Goal: Task Accomplishment & Management: Use online tool/utility

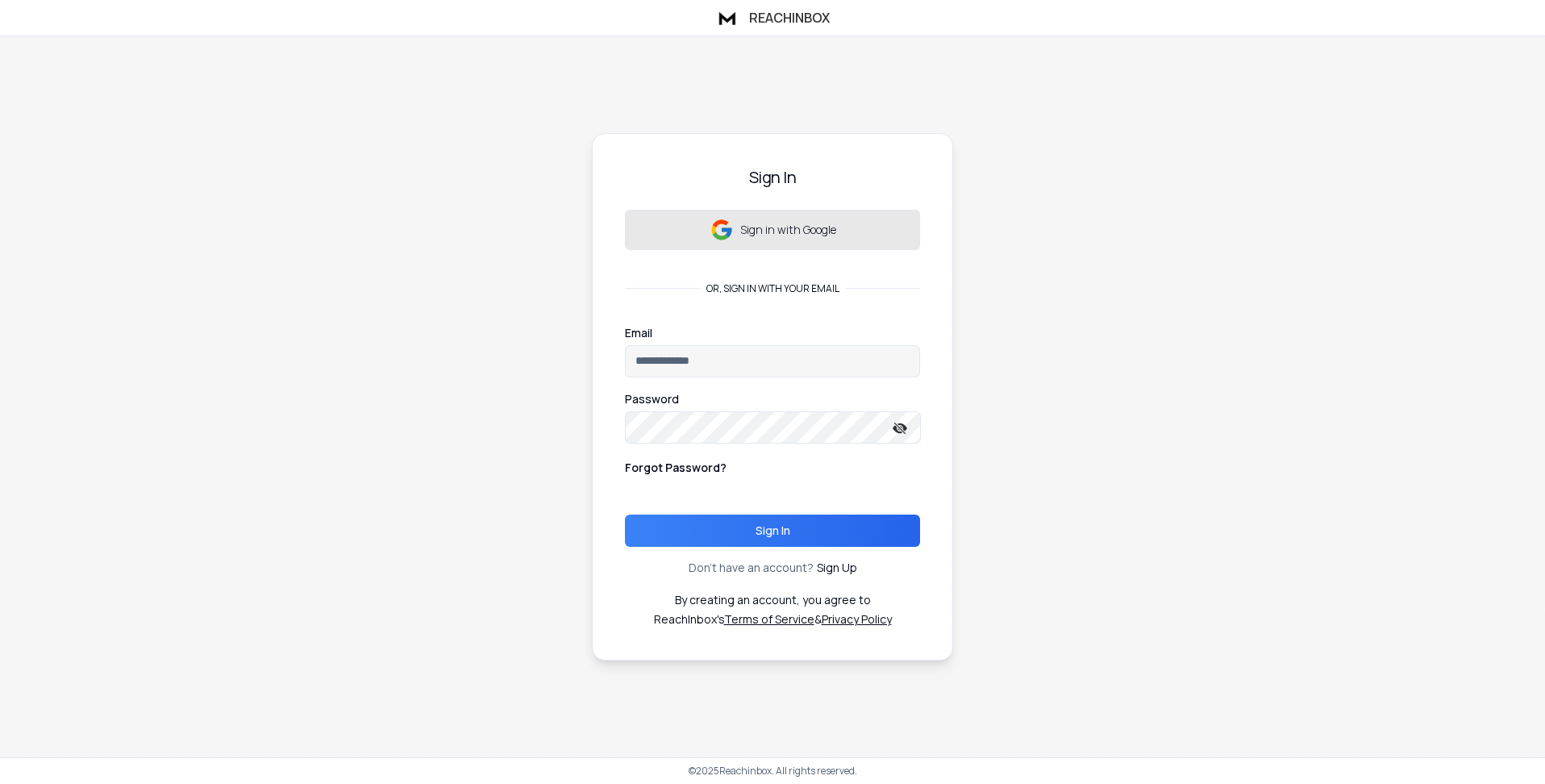
type input "**********"
click at [732, 222] on icon at bounding box center [721, 230] width 24 height 24
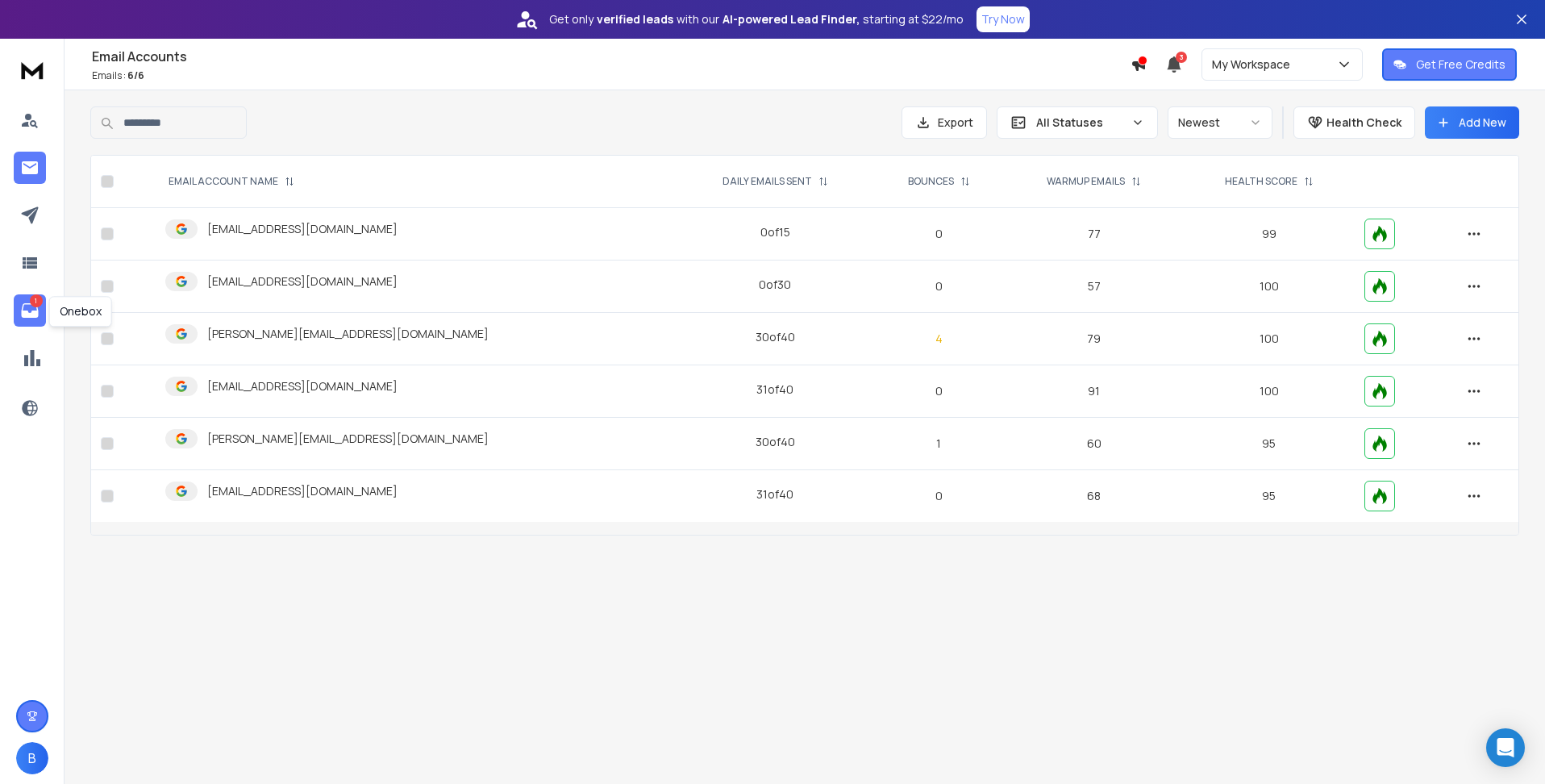
click at [29, 304] on icon at bounding box center [29, 311] width 17 height 15
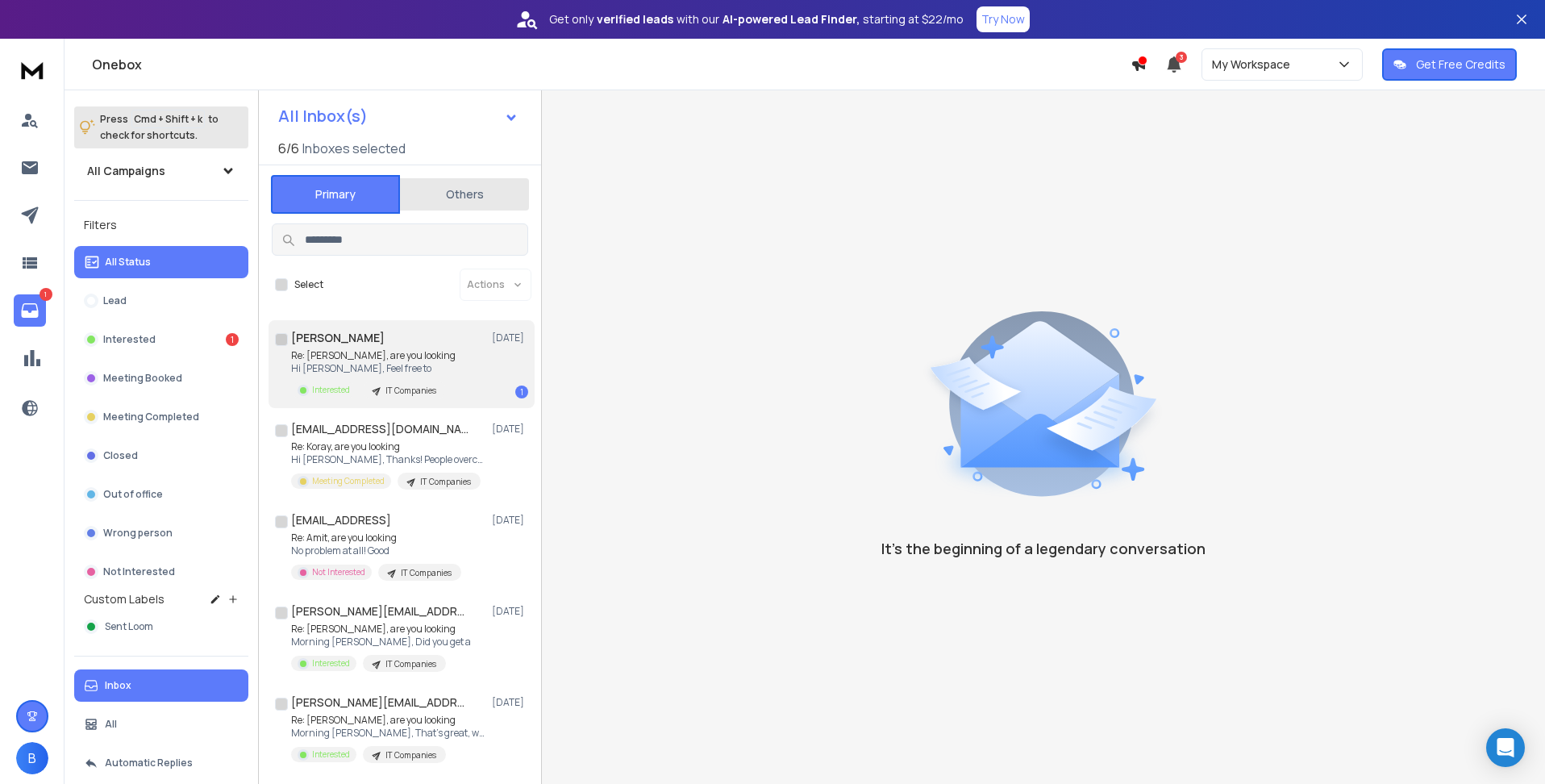
click at [394, 348] on div "Aldre Jota [DATE] Re: [PERSON_NAME], are you looking Hi [PERSON_NAME], Feel fre…" at bounding box center [409, 363] width 237 height 68
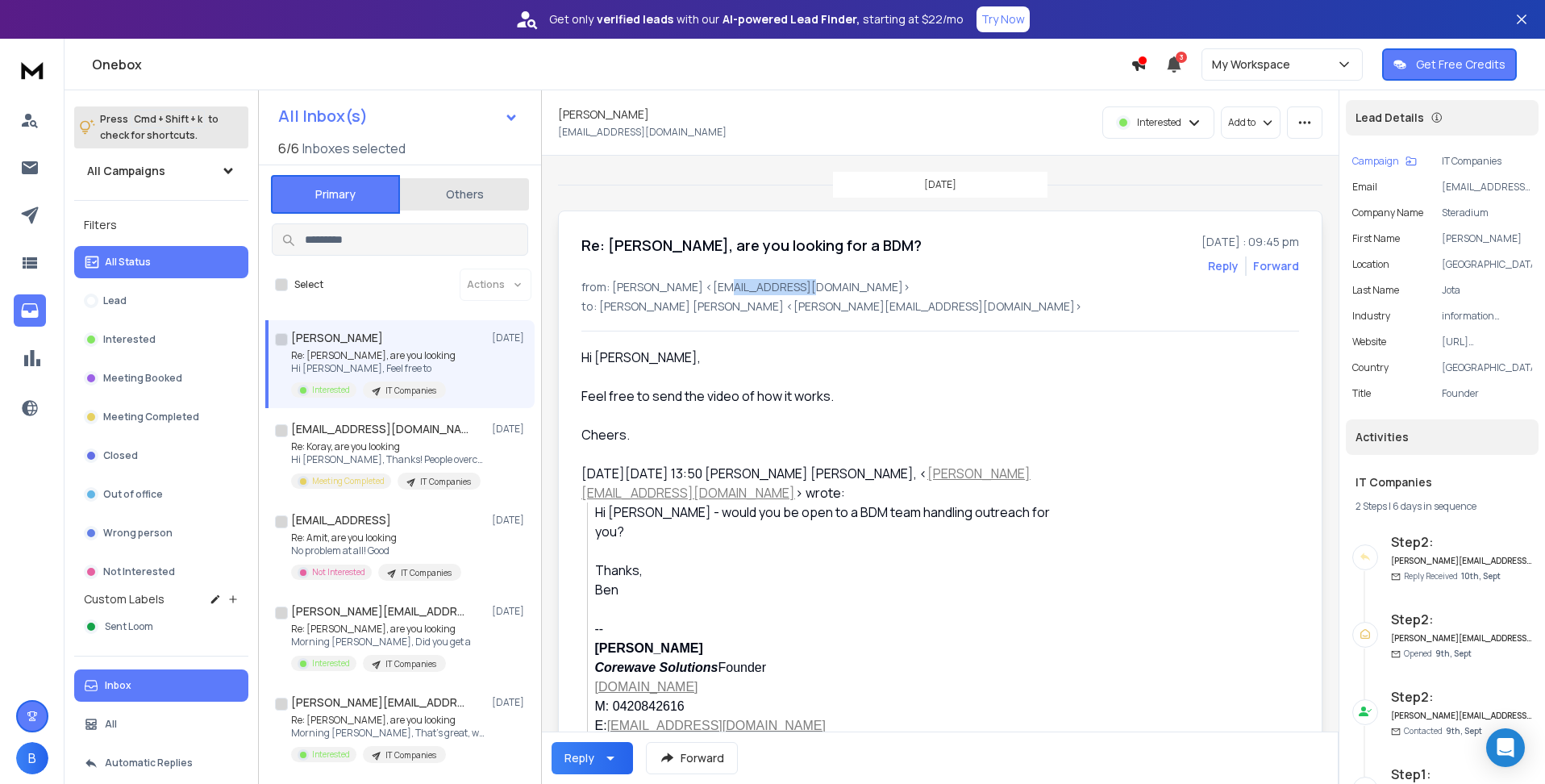
drag, startPoint x: 708, startPoint y: 289, endPoint x: 785, endPoint y: 283, distance: 77.2
click at [785, 283] on p "from: Aldre Jota <aldre@steradium.com>" at bounding box center [940, 287] width 718 height 17
copy p "steradium.com"
